Goal: Navigation & Orientation: Find specific page/section

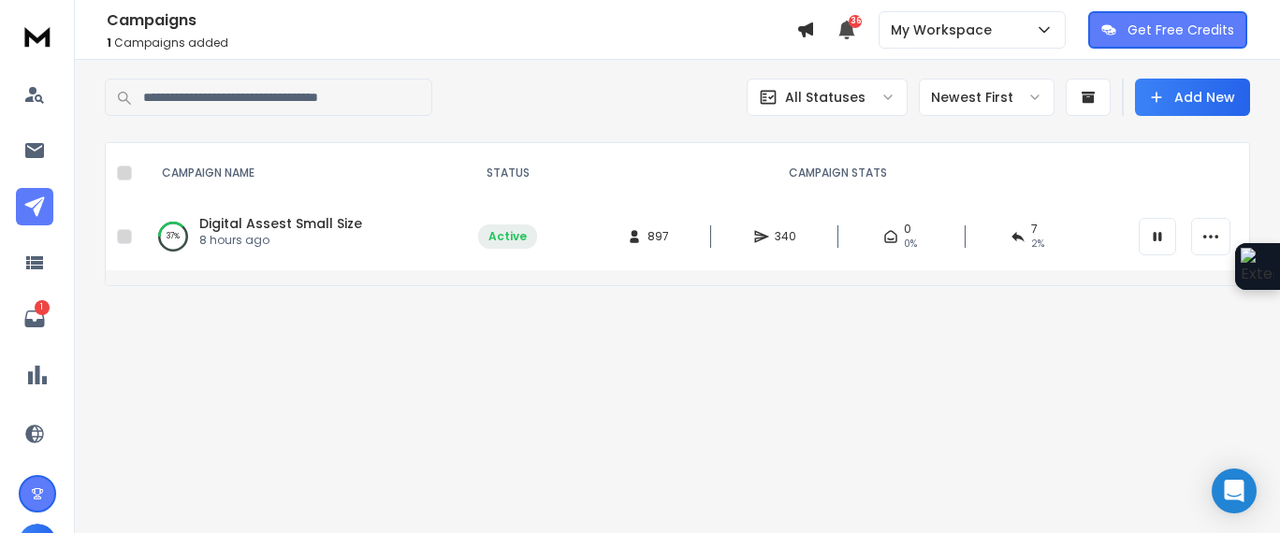
click at [538, 99] on div at bounding box center [391, 97] width 573 height 37
click at [36, 149] on icon at bounding box center [34, 150] width 22 height 22
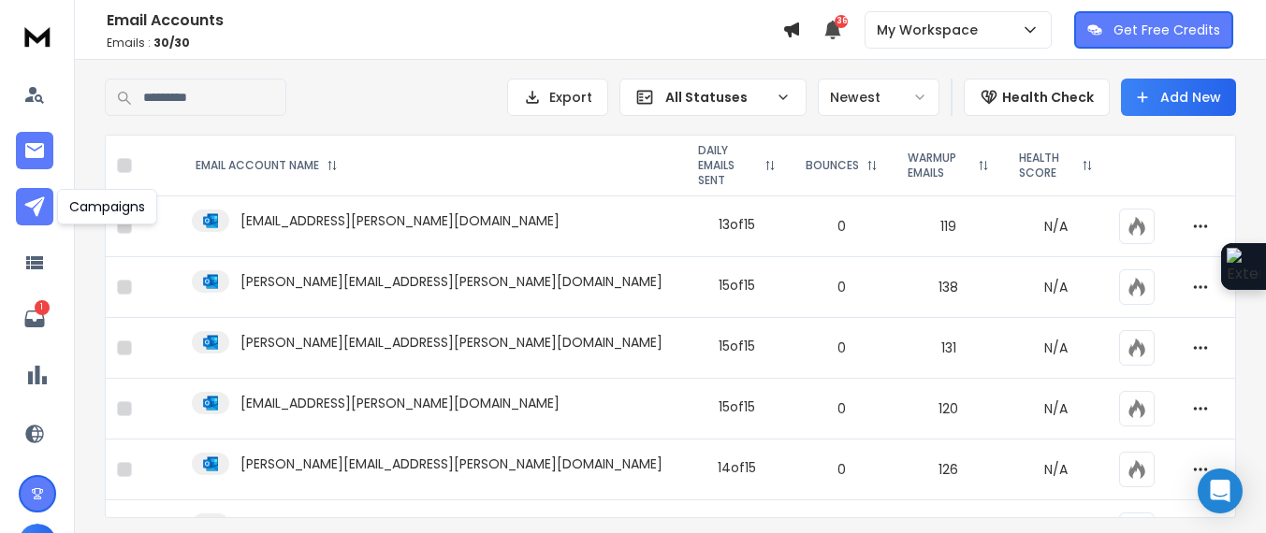
click at [36, 212] on icon at bounding box center [34, 206] width 20 height 20
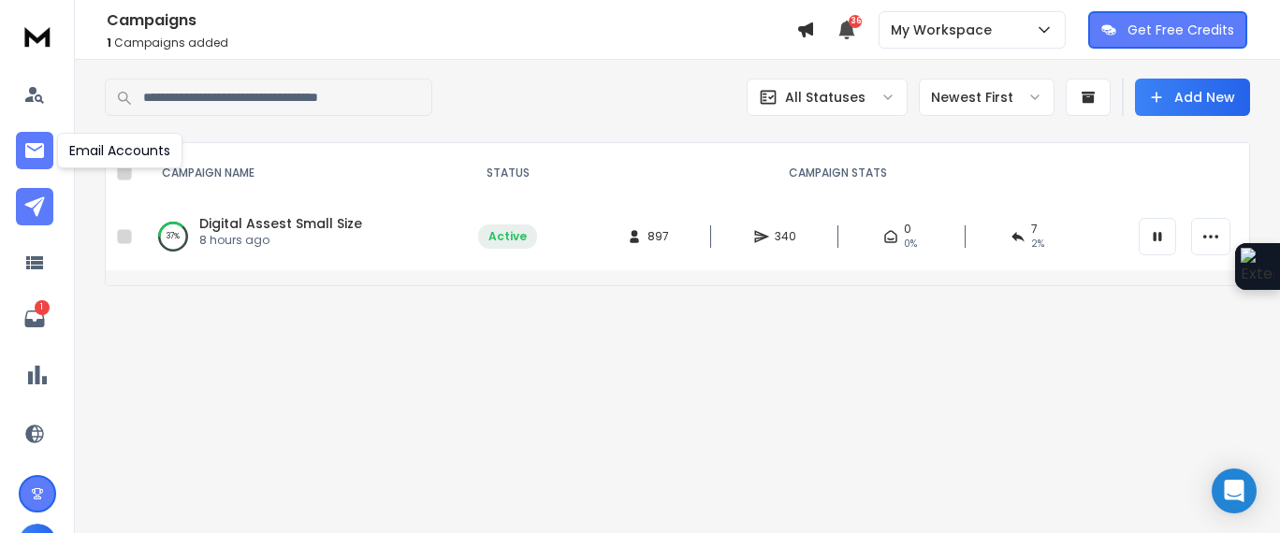
click at [38, 148] on icon at bounding box center [34, 150] width 22 height 22
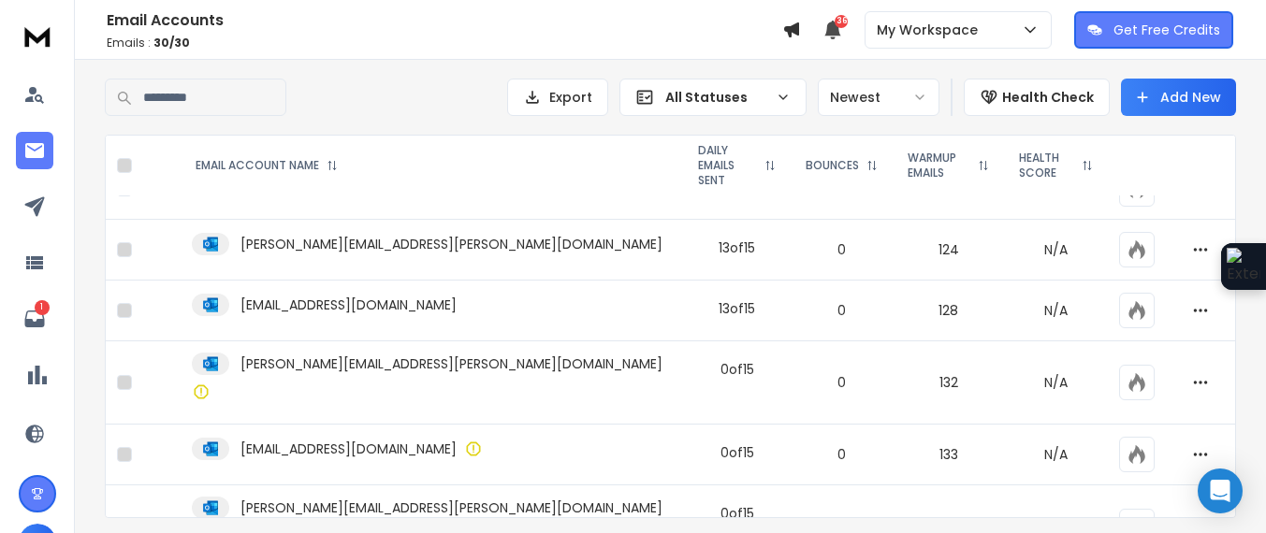
scroll to position [1518, 0]
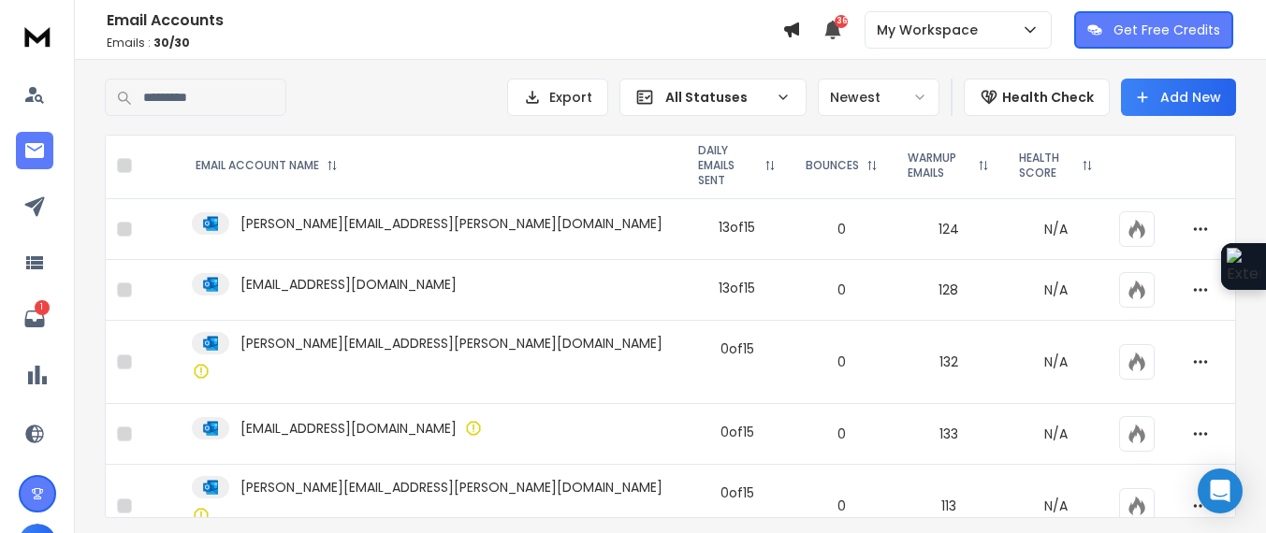
click at [444, 111] on div at bounding box center [300, 97] width 391 height 37
click at [447, 101] on div at bounding box center [300, 97] width 391 height 37
click at [443, 99] on div at bounding box center [300, 97] width 391 height 37
click at [31, 207] on icon at bounding box center [34, 206] width 20 height 20
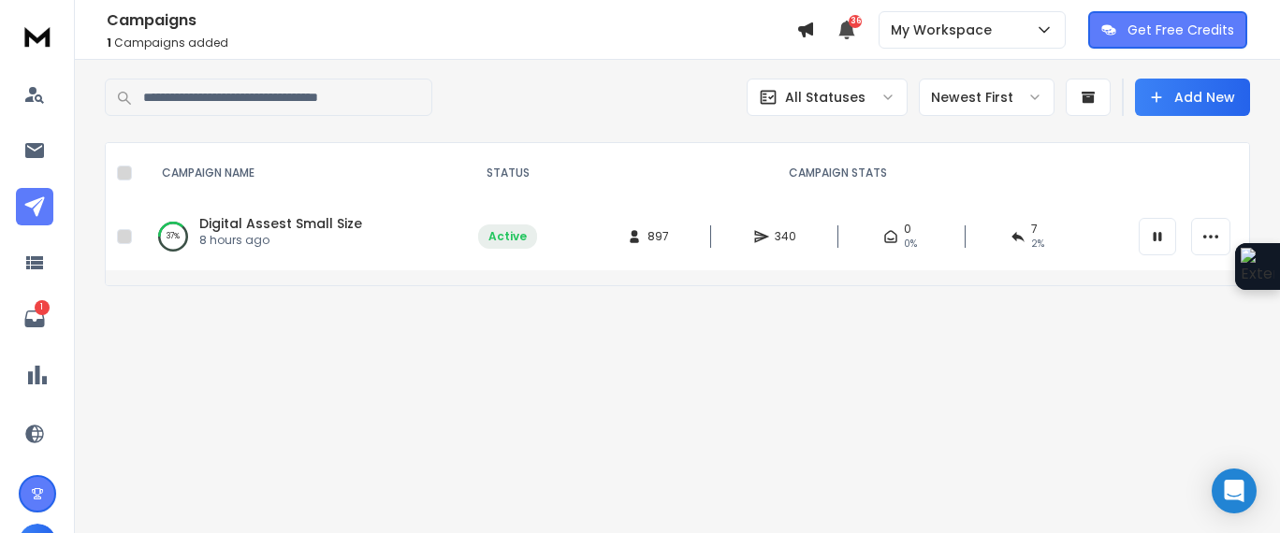
click at [596, 320] on div "Your warmest leads are on your site – Turn visits into conversations Reach Out …" at bounding box center [640, 266] width 1280 height 533
click at [34, 146] on icon at bounding box center [34, 150] width 19 height 15
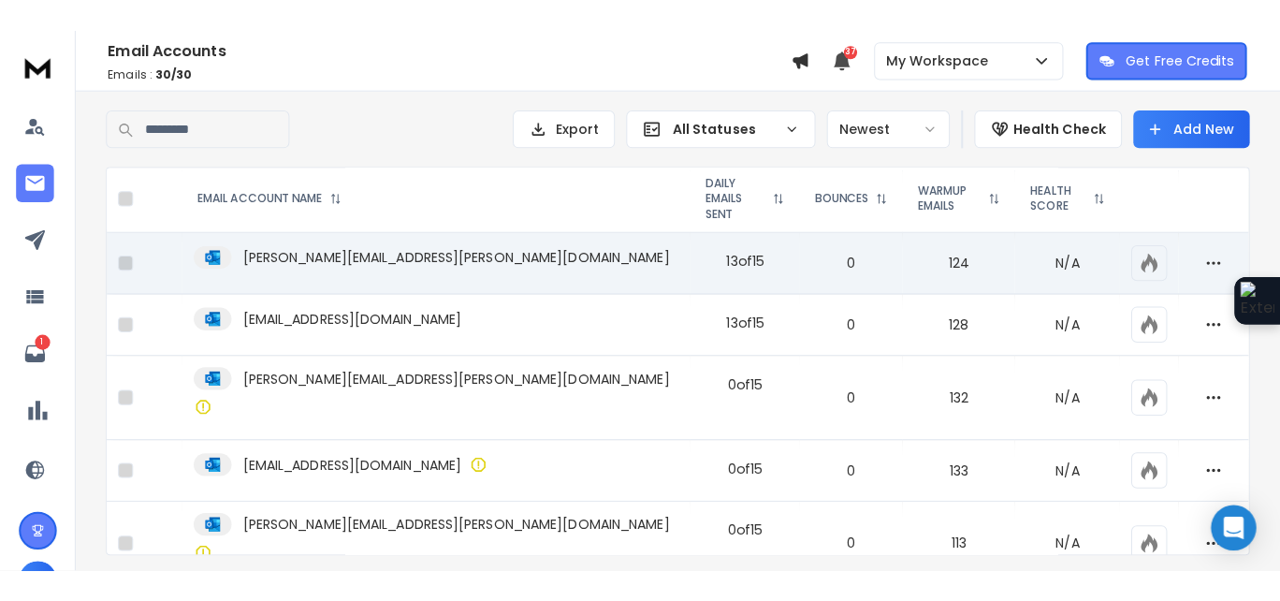
scroll to position [1450, 0]
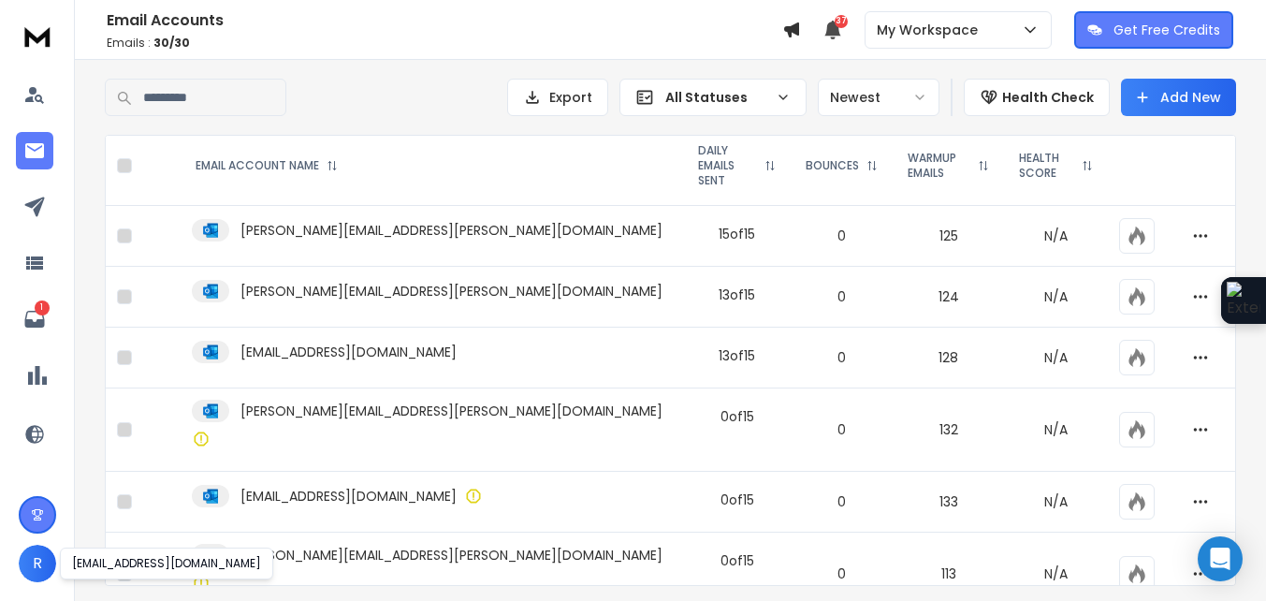
click at [39, 532] on span "R" at bounding box center [37, 563] width 37 height 37
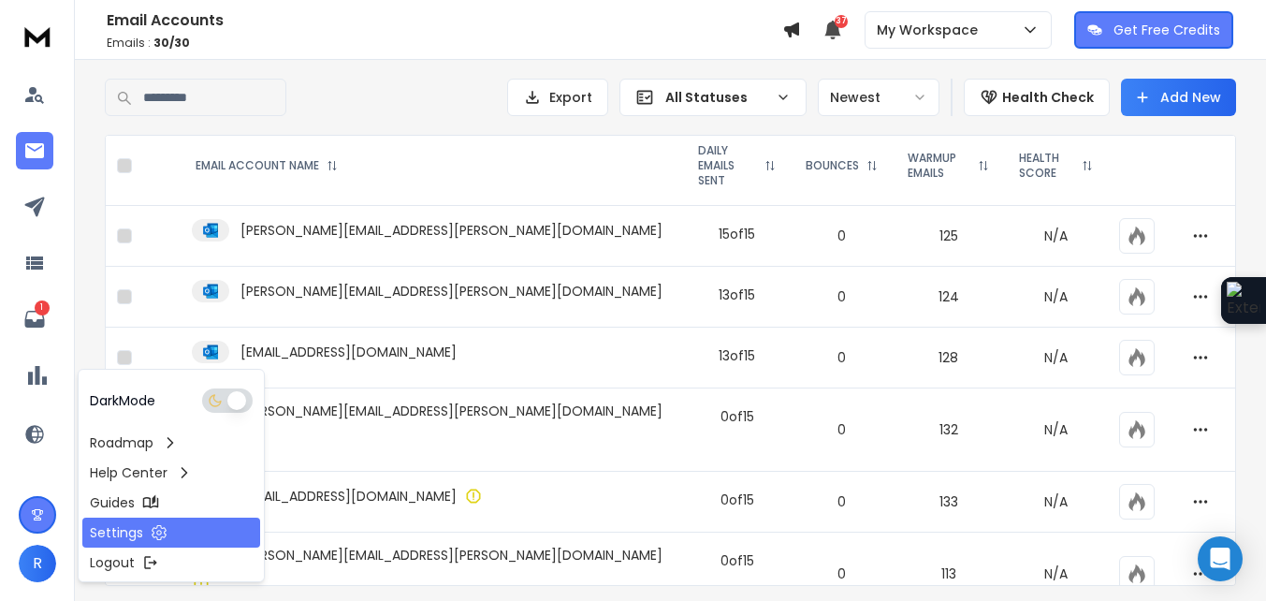
click at [128, 531] on p "Settings" at bounding box center [116, 532] width 53 height 19
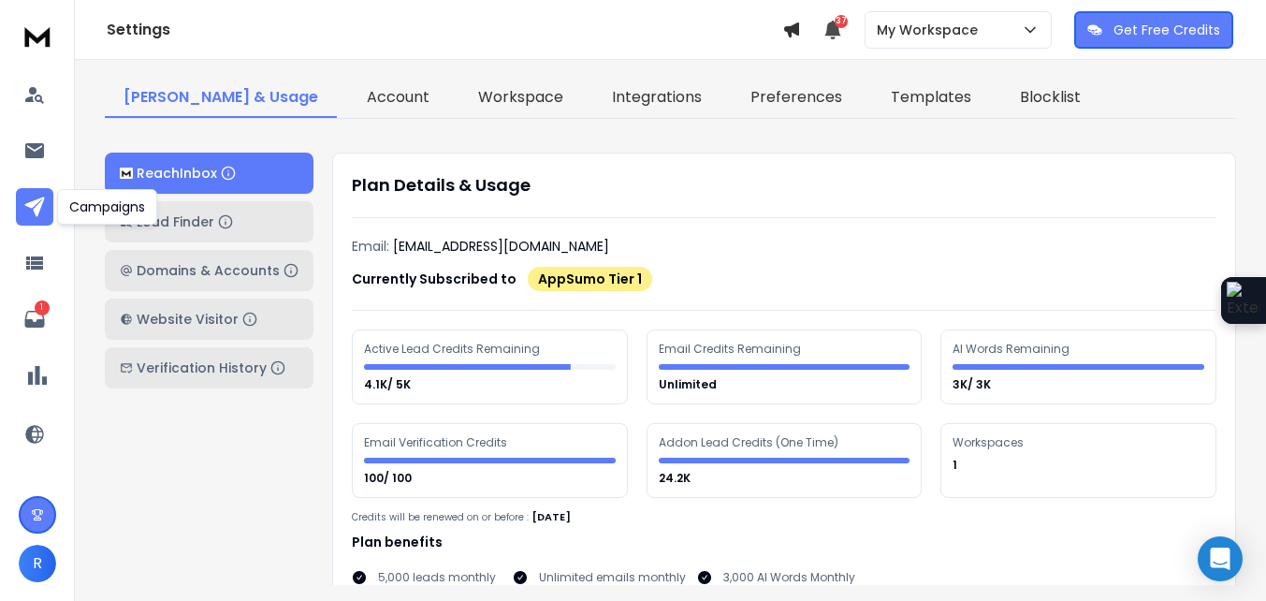
click at [30, 207] on icon at bounding box center [34, 206] width 20 height 20
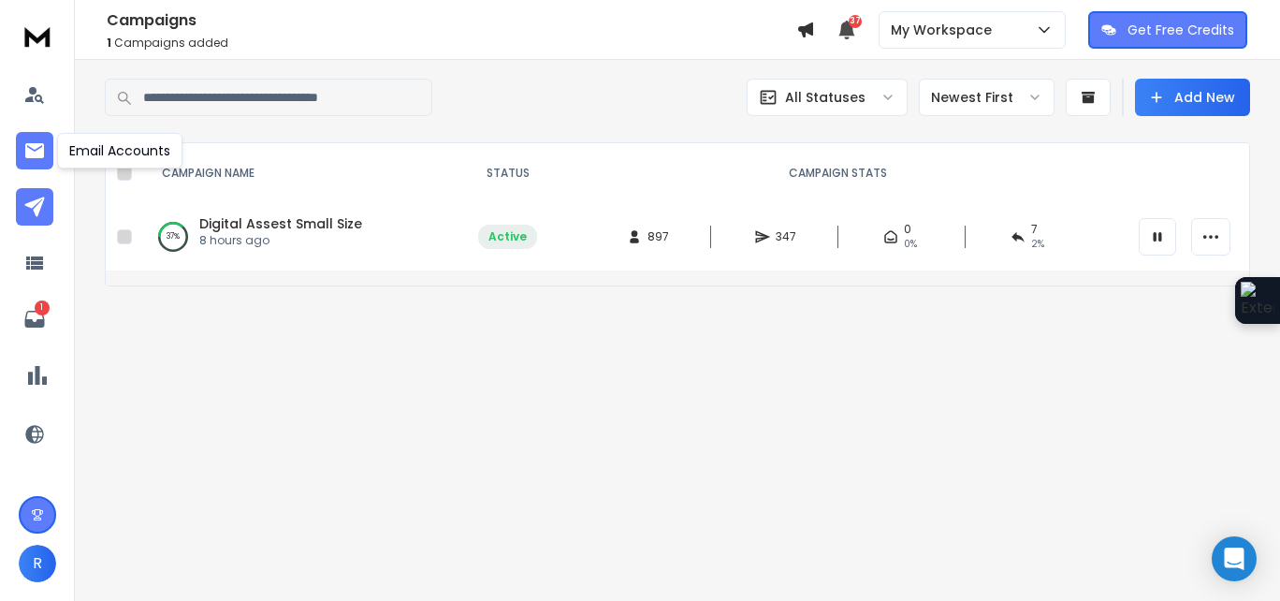
click at [34, 151] on icon at bounding box center [34, 150] width 22 height 22
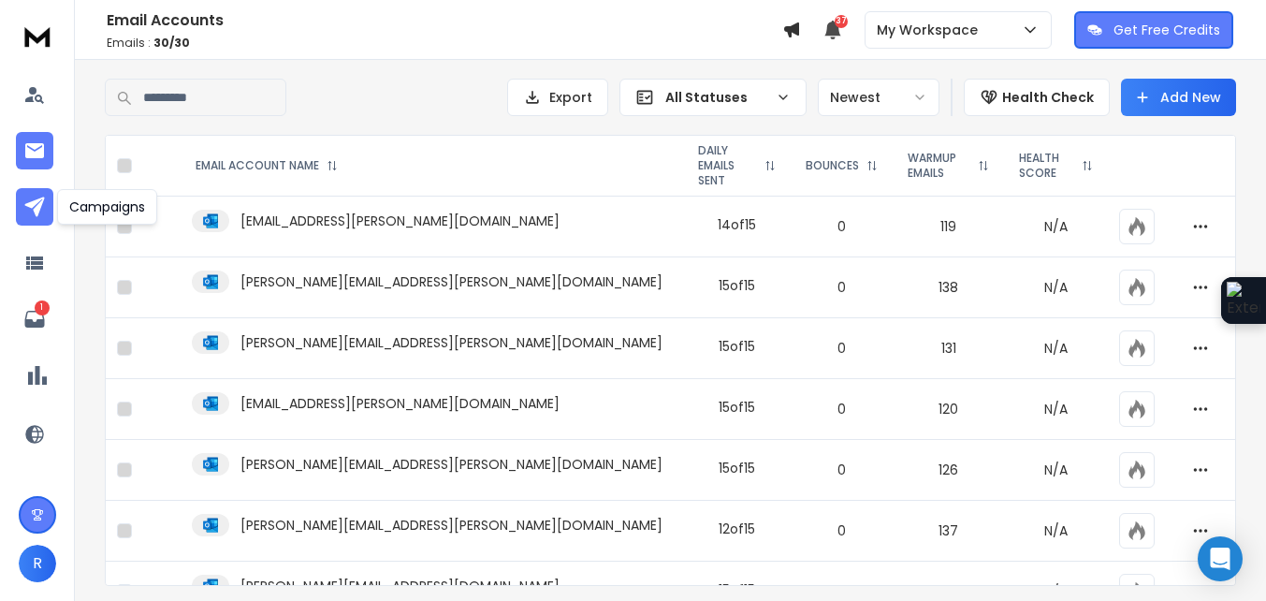
click at [36, 209] on icon at bounding box center [34, 206] width 20 height 20
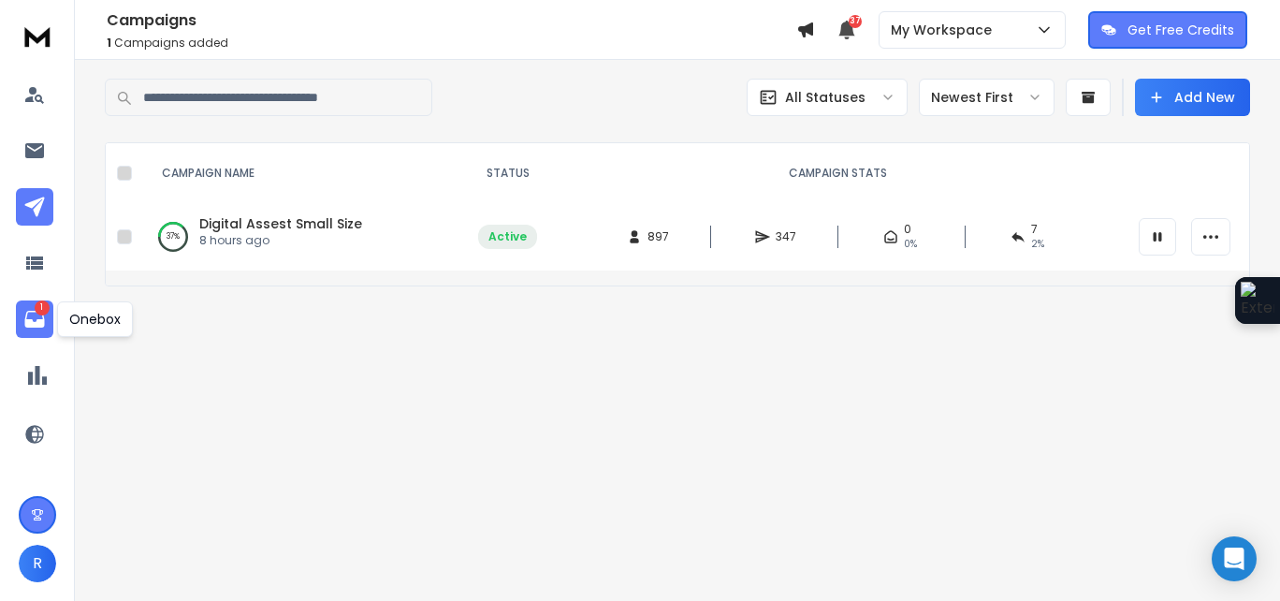
click at [36, 315] on icon at bounding box center [34, 319] width 22 height 22
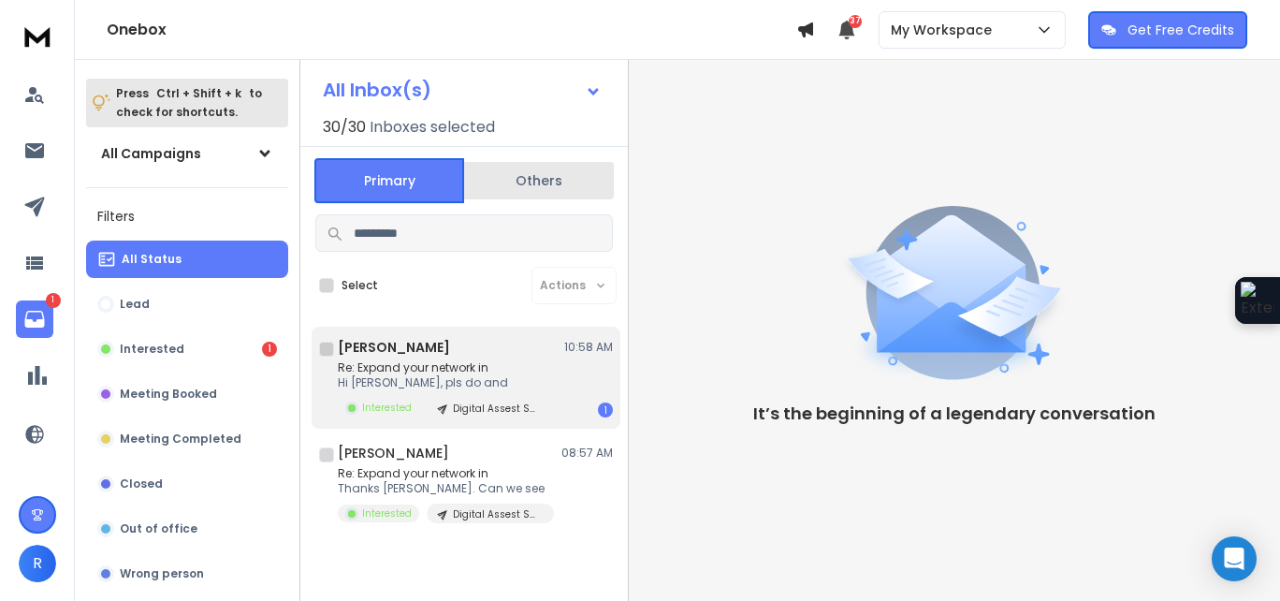
click at [455, 370] on p "Re: Expand your network in" at bounding box center [446, 367] width 216 height 15
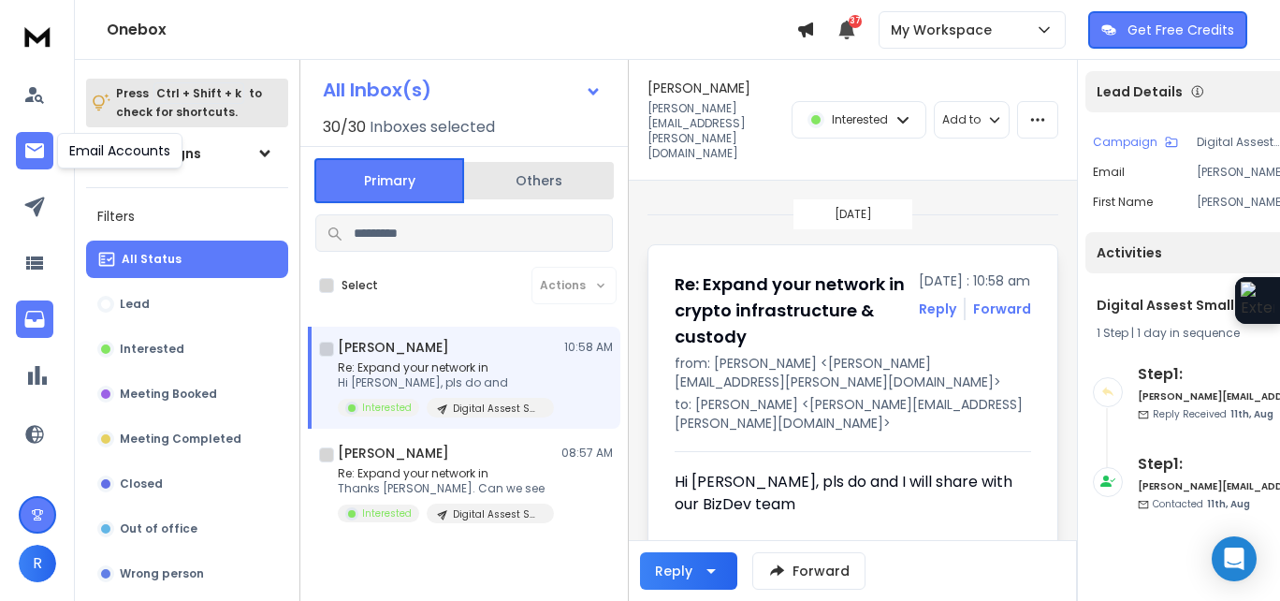
click at [34, 147] on icon at bounding box center [34, 150] width 19 height 15
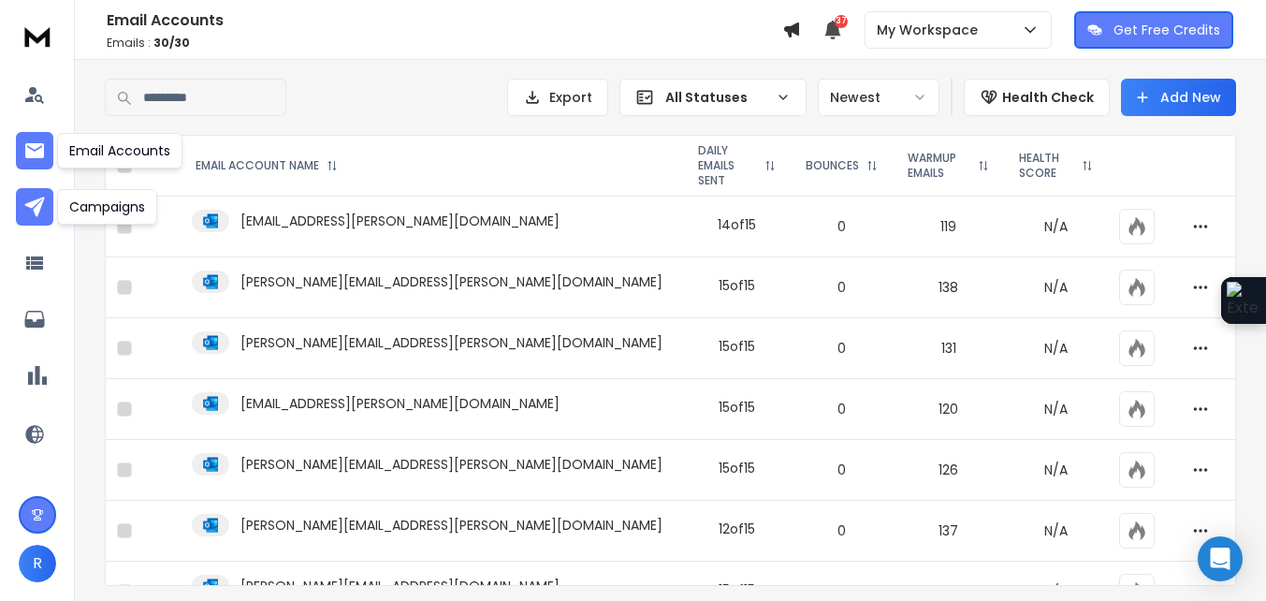
click at [28, 202] on icon at bounding box center [34, 207] width 22 height 22
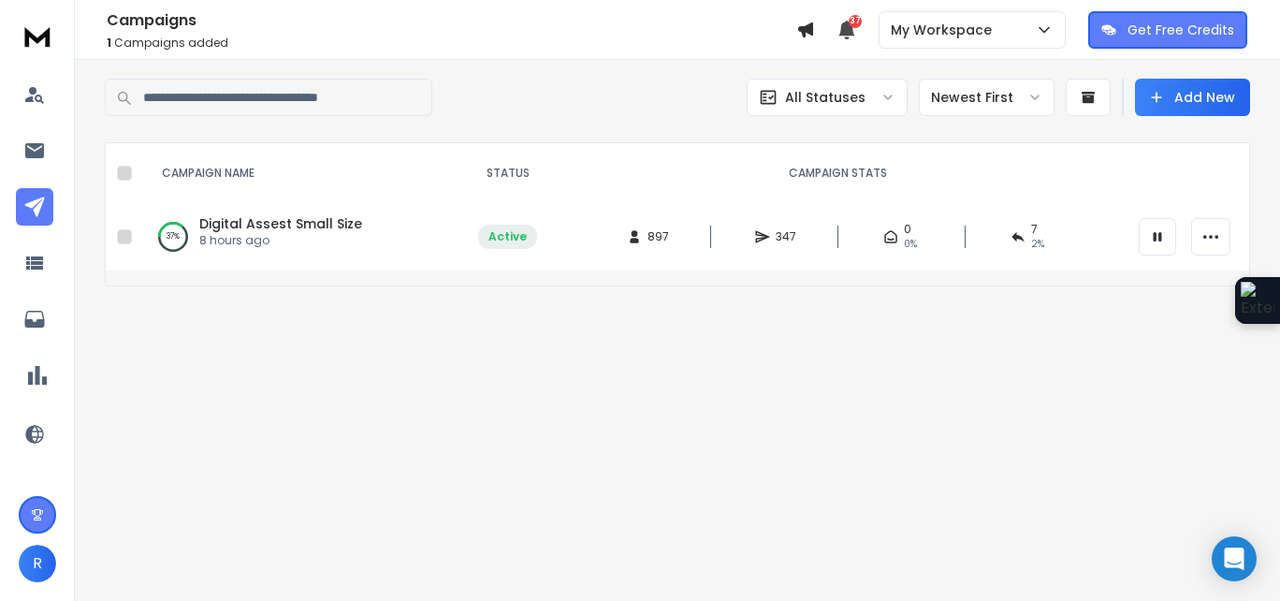
click at [608, 125] on div "Campaigns 1 Campaigns Added All Statuses Newest First Add New CAMPAIGN NAME STA…" at bounding box center [677, 183] width 1145 height 208
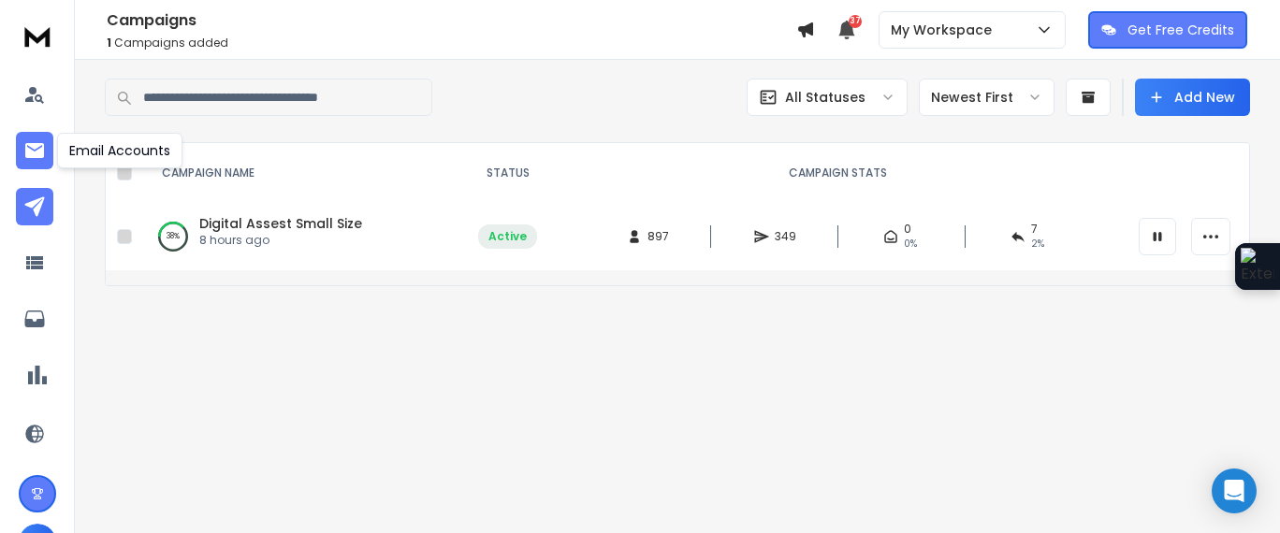
click at [32, 146] on icon at bounding box center [34, 150] width 19 height 15
